Goal: Navigation & Orientation: Find specific page/section

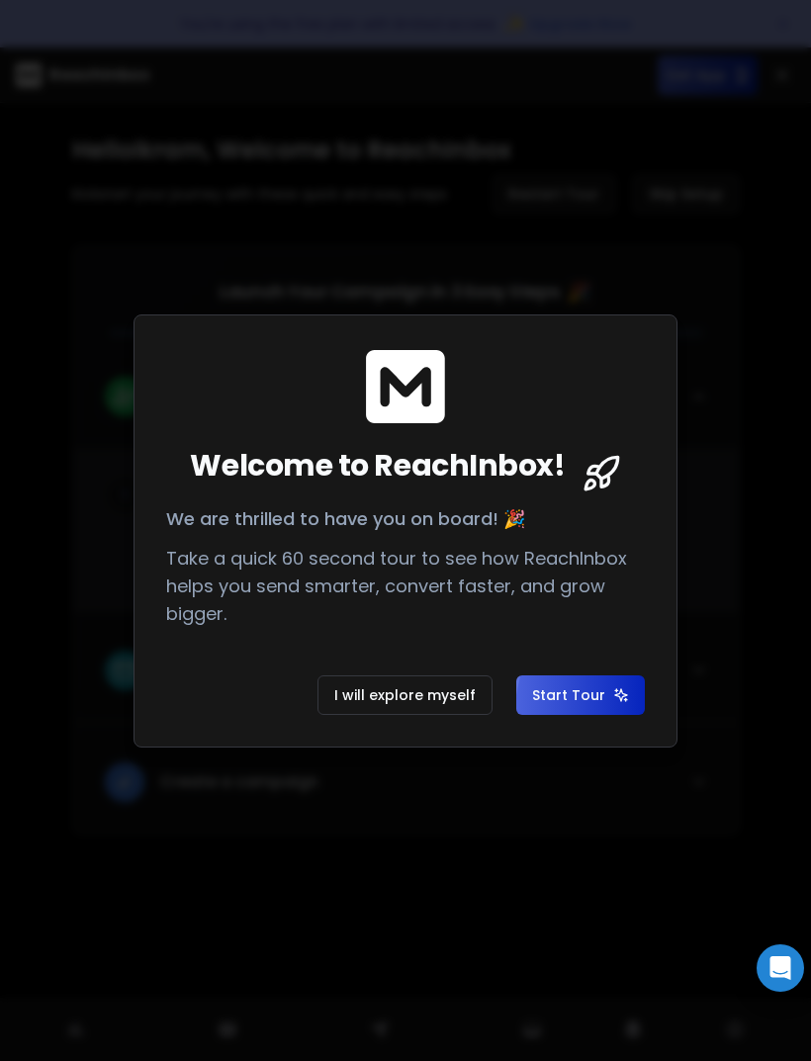
click at [460, 699] on button "I will explore myself" at bounding box center [404, 695] width 175 height 40
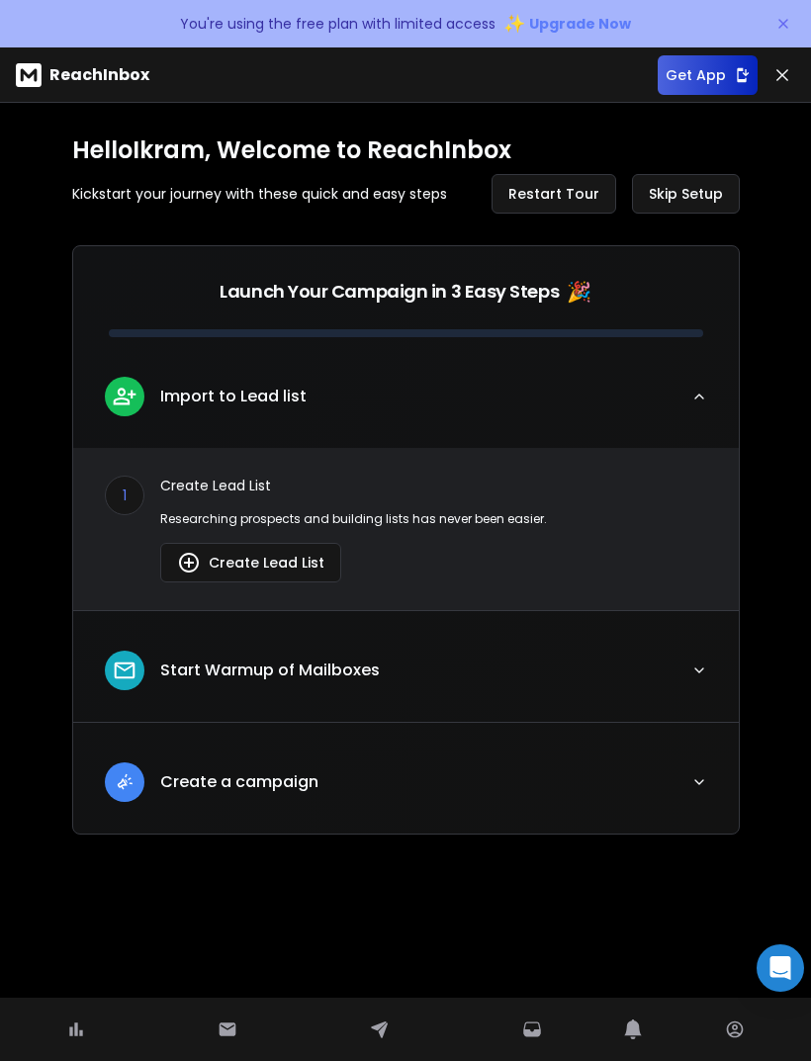
click at [665, 204] on button "Skip Setup" at bounding box center [686, 194] width 108 height 40
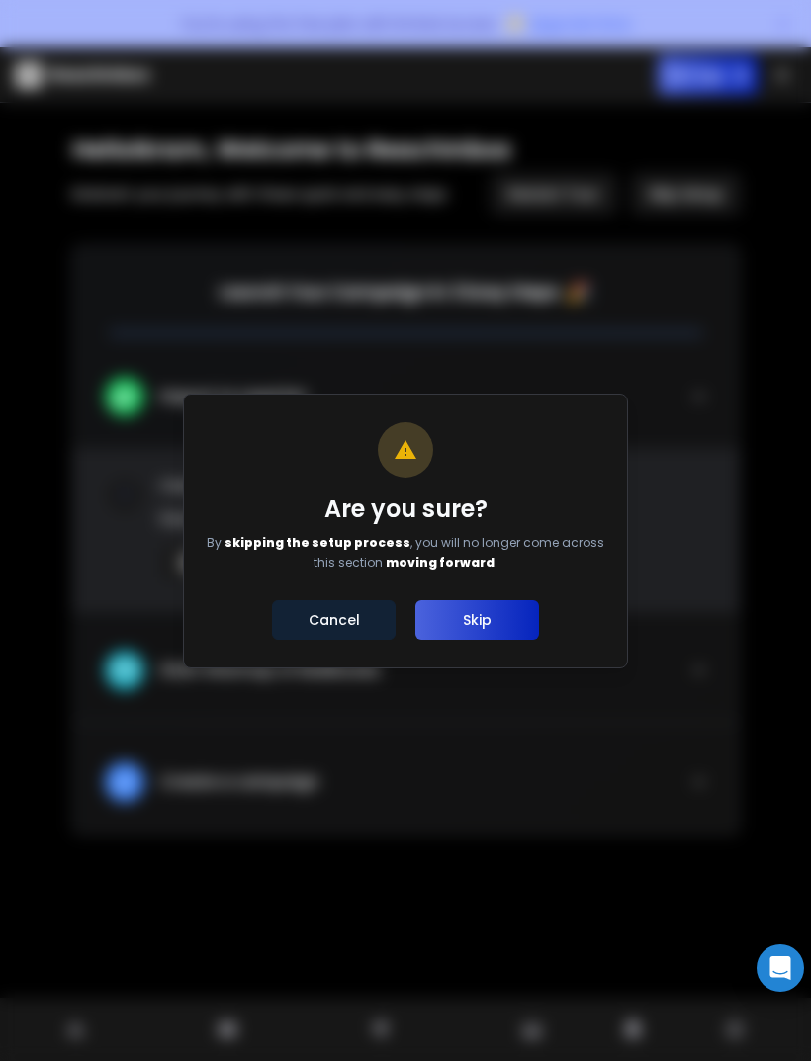
click at [366, 640] on button "Cancel" at bounding box center [334, 620] width 124 height 40
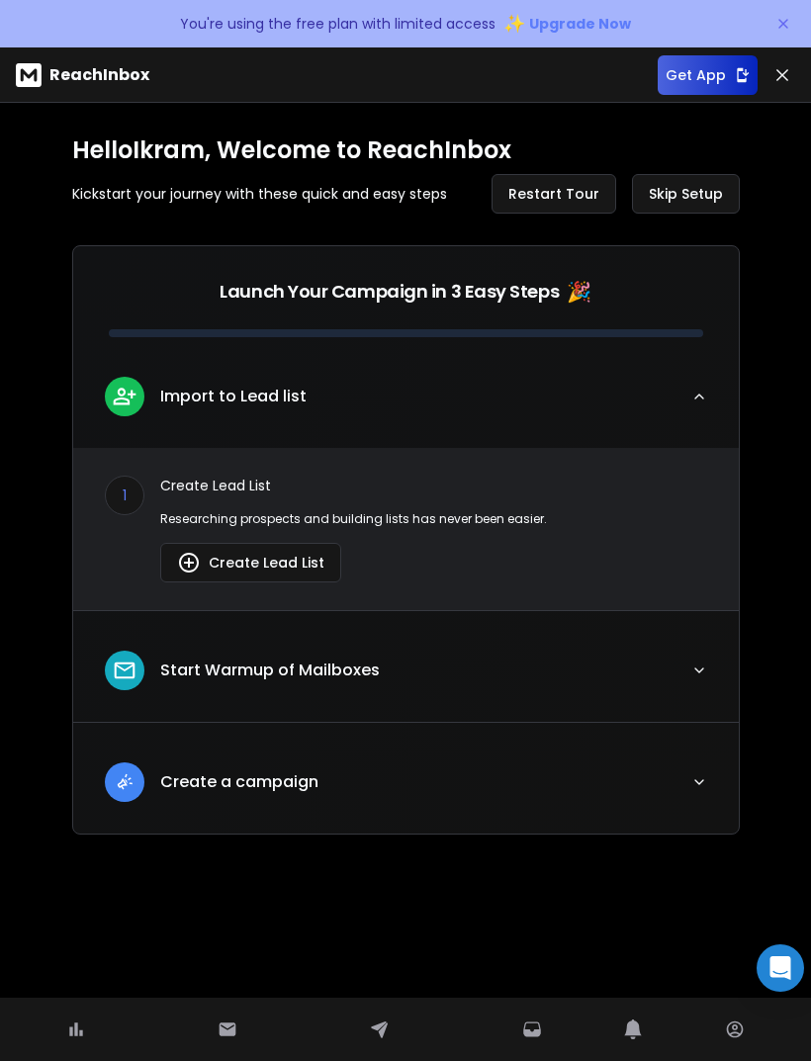
click at [207, 407] on p "Import to Lead list" at bounding box center [233, 397] width 146 height 24
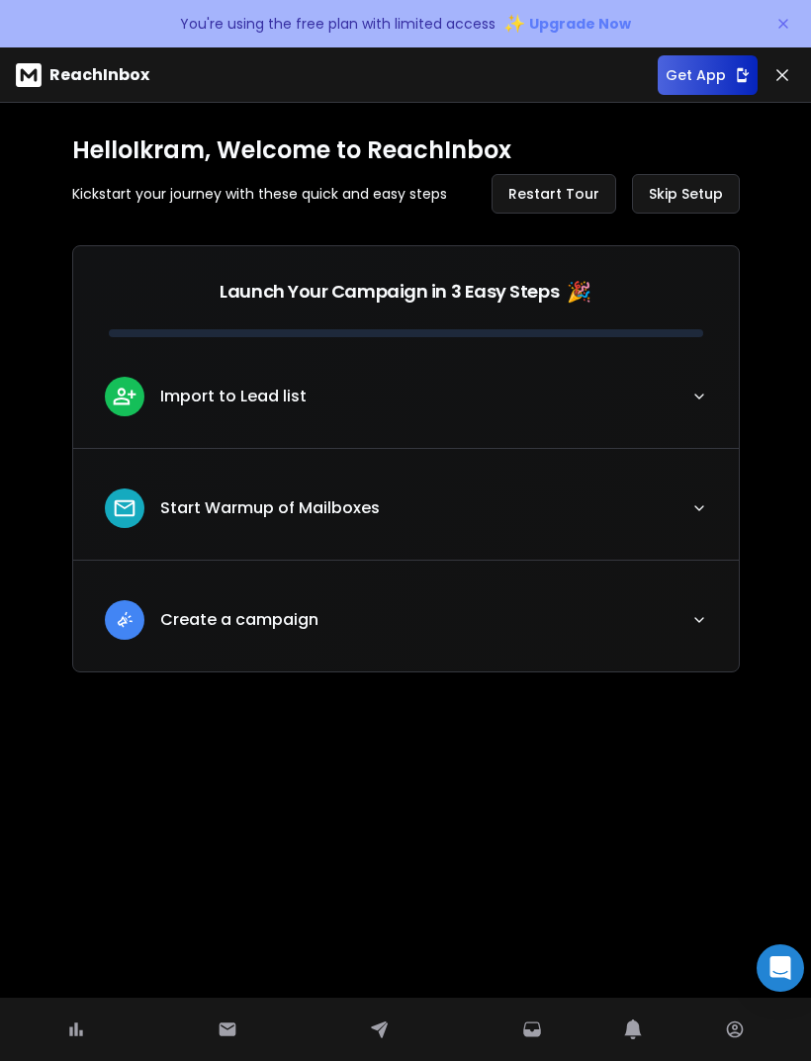
click at [557, 191] on button "Restart Tour" at bounding box center [554, 194] width 125 height 40
click at [687, 188] on span "Skip Setup" at bounding box center [686, 194] width 74 height 20
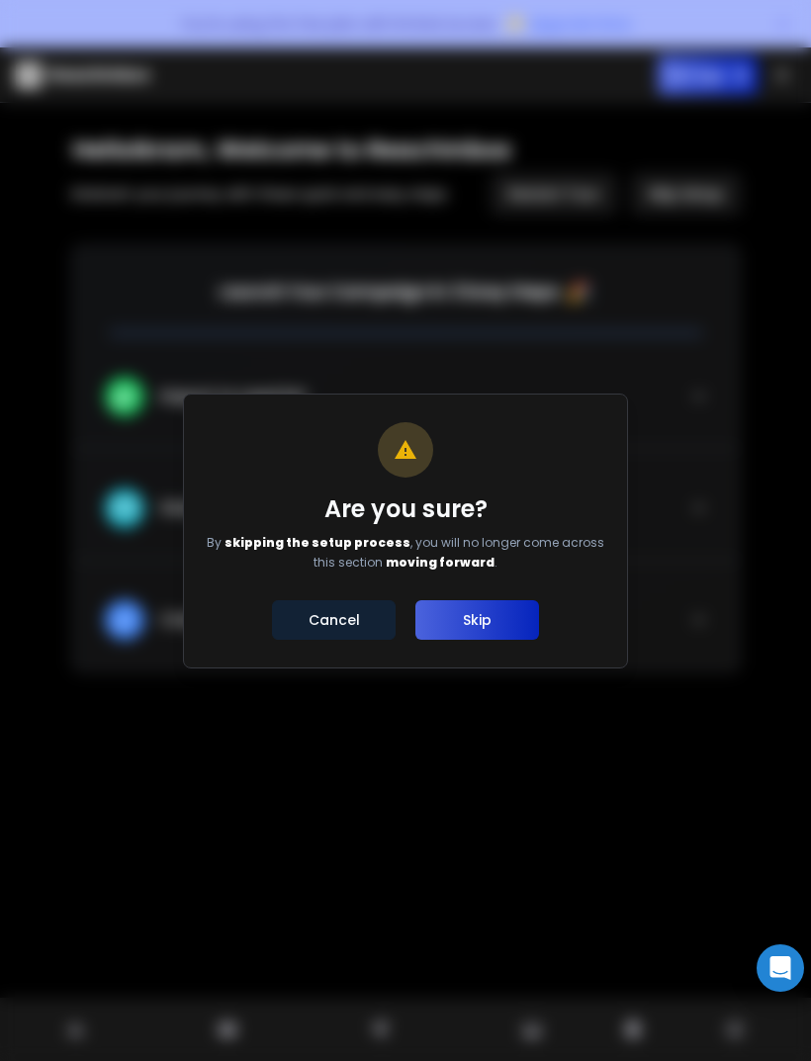
click at [449, 640] on button "Skip" at bounding box center [477, 620] width 124 height 40
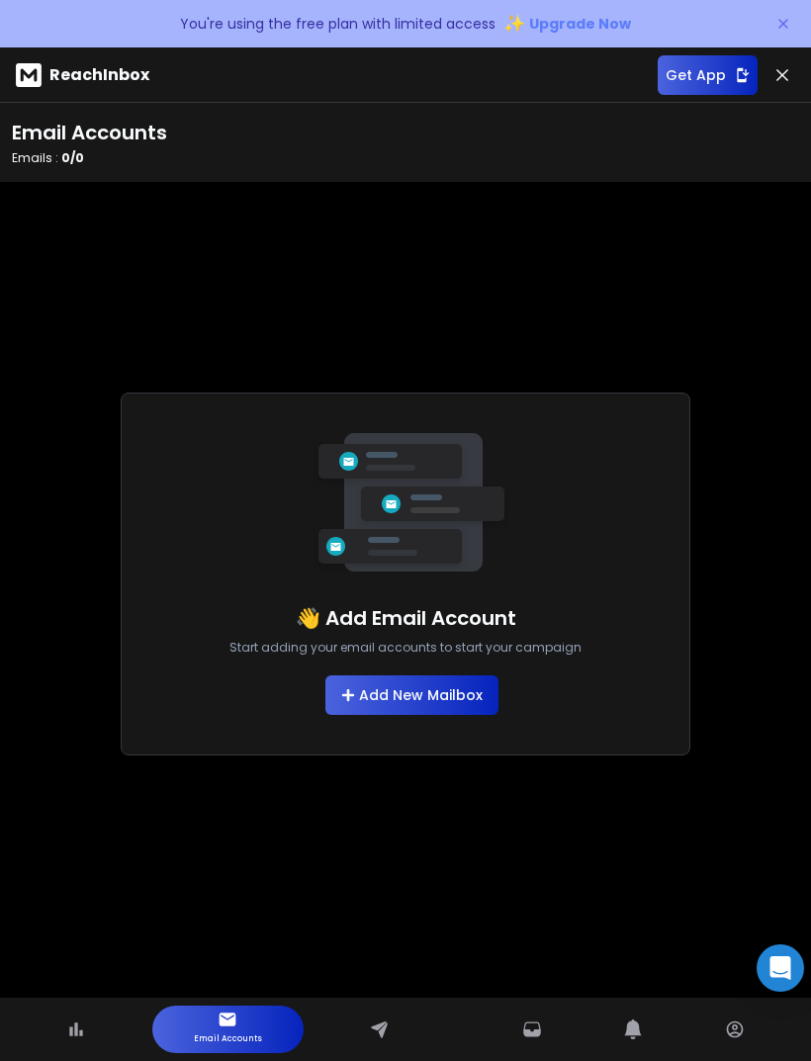
click at [64, 141] on h1 "Email Accounts" at bounding box center [89, 133] width 155 height 28
click at [93, 1027] on div at bounding box center [76, 1029] width 152 height 47
click at [44, 1031] on div at bounding box center [76, 1029] width 152 height 47
click at [370, 1031] on icon at bounding box center [380, 1030] width 20 height 20
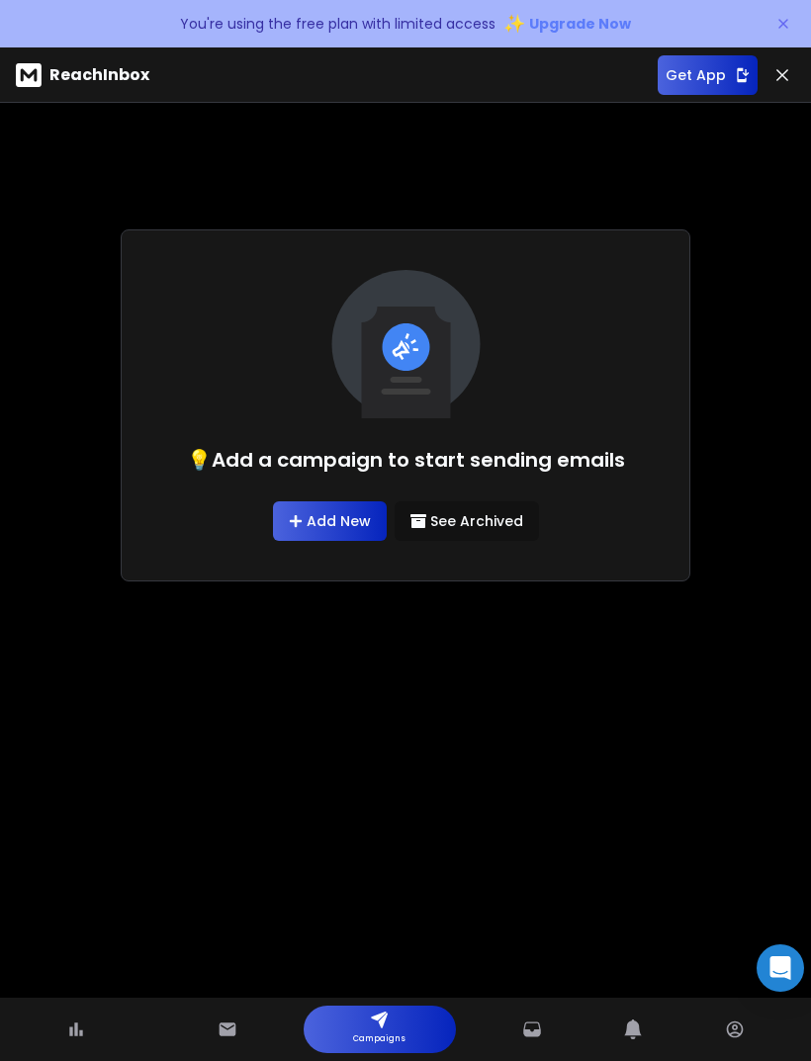
click at [506, 1031] on div at bounding box center [532, 1029] width 152 height 47
click at [564, 1017] on div at bounding box center [532, 1029] width 152 height 47
click at [617, 1032] on div at bounding box center [632, 1030] width 51 height 36
click at [692, 1021] on div at bounding box center [735, 1029] width 152 height 47
click at [35, 76] on icon at bounding box center [29, 75] width 26 height 24
